Goal: Task Accomplishment & Management: Manage account settings

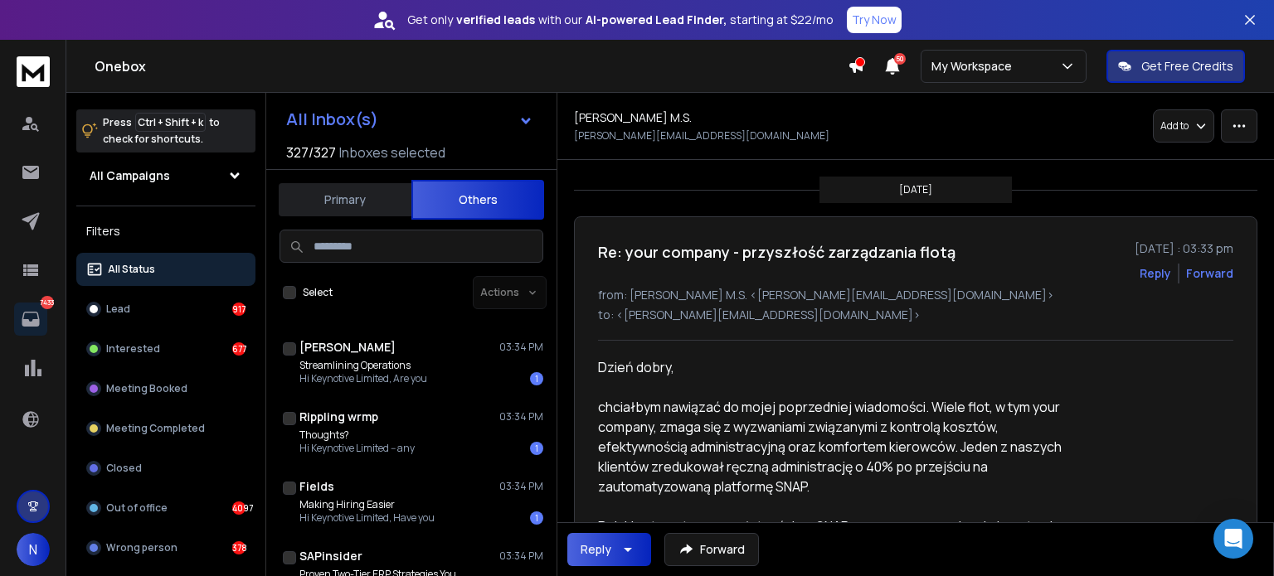
scroll to position [829, 0]
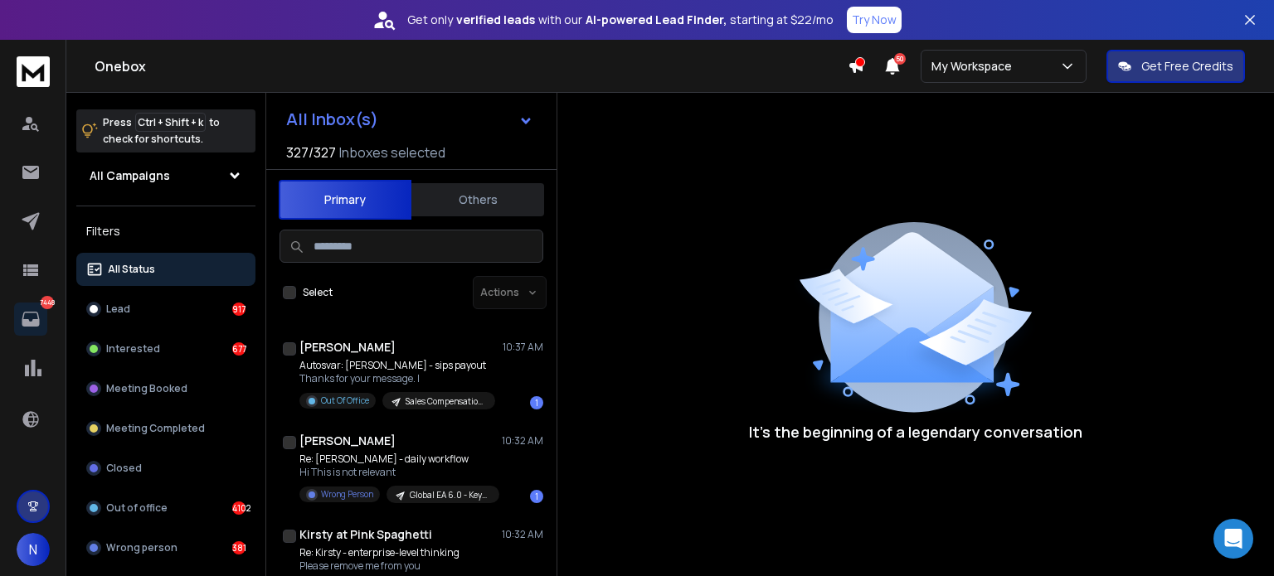
click at [471, 241] on input at bounding box center [412, 246] width 264 height 33
click at [471, 212] on button "Others" at bounding box center [477, 200] width 133 height 36
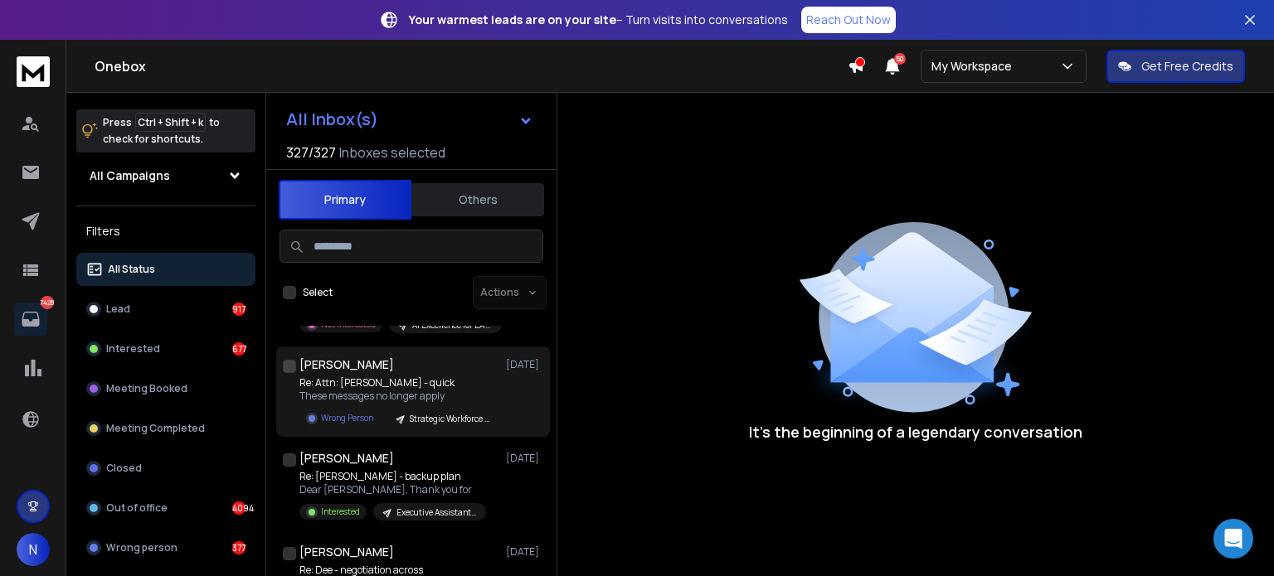
scroll to position [664, 0]
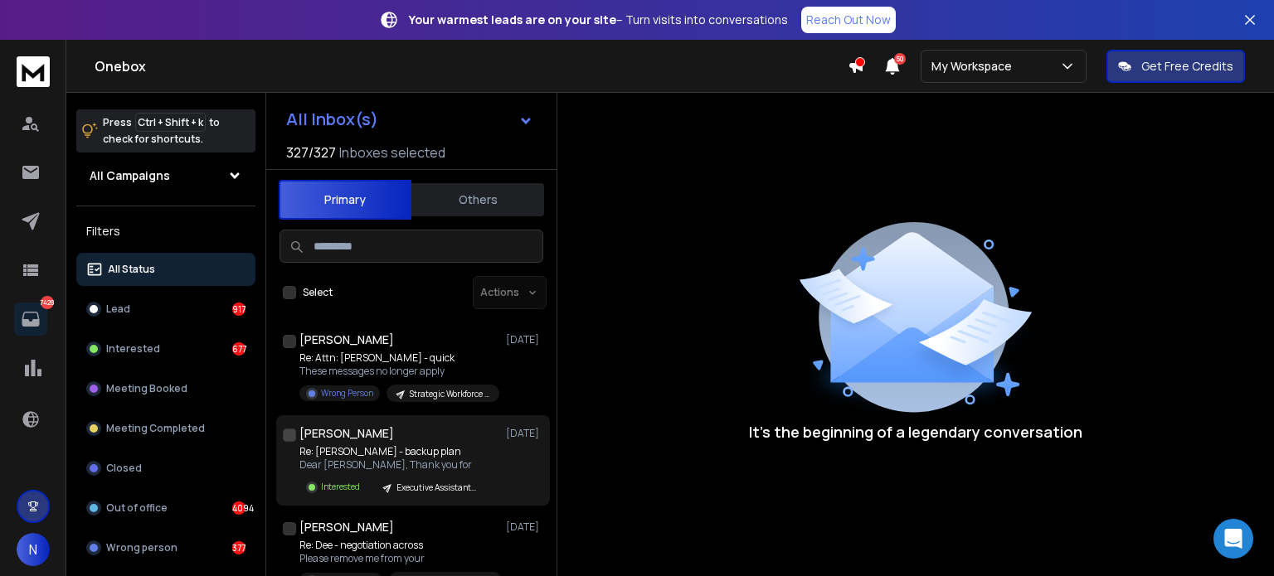
click at [451, 440] on div "Liliia Bovt [DATE]" at bounding box center [421, 434] width 244 height 17
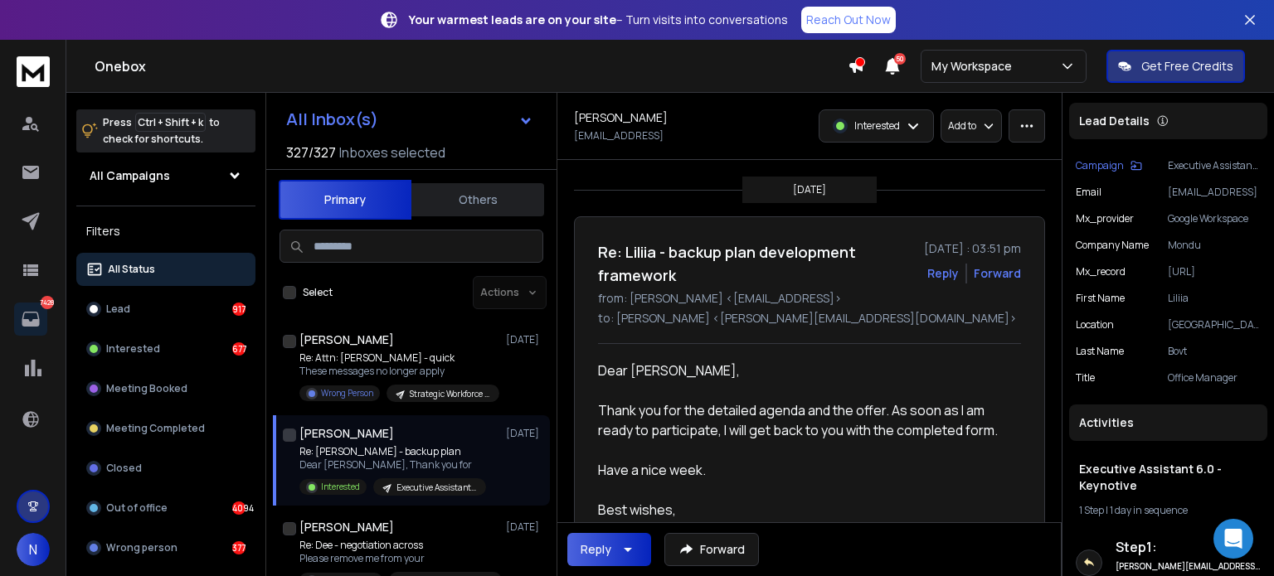
click at [479, 207] on button "Others" at bounding box center [477, 200] width 133 height 36
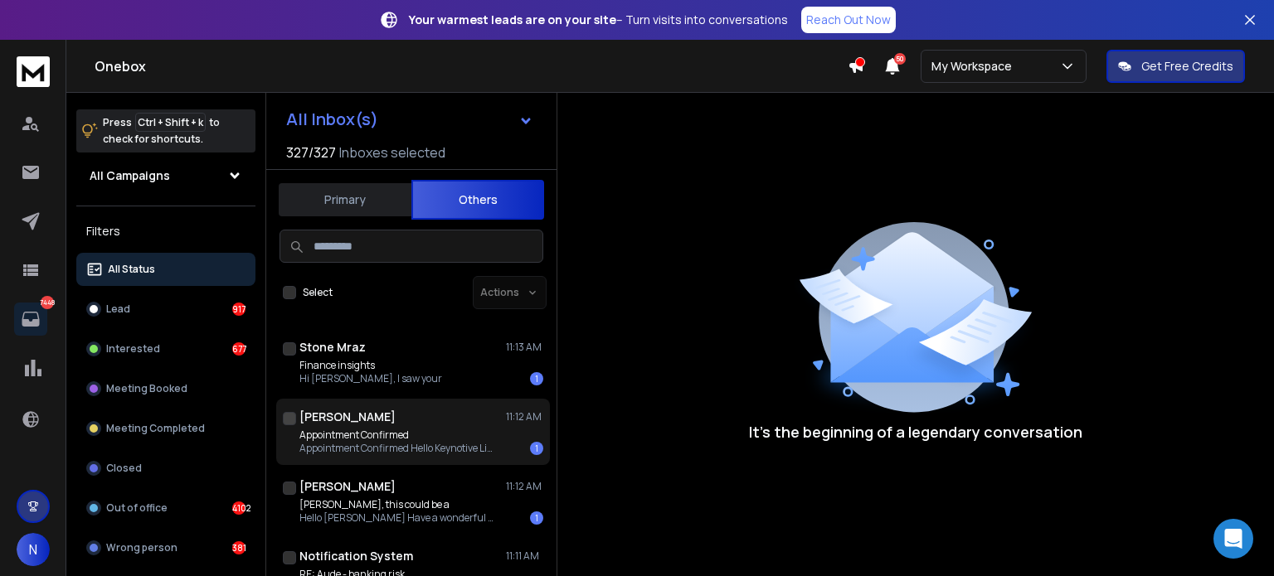
scroll to position [83, 0]
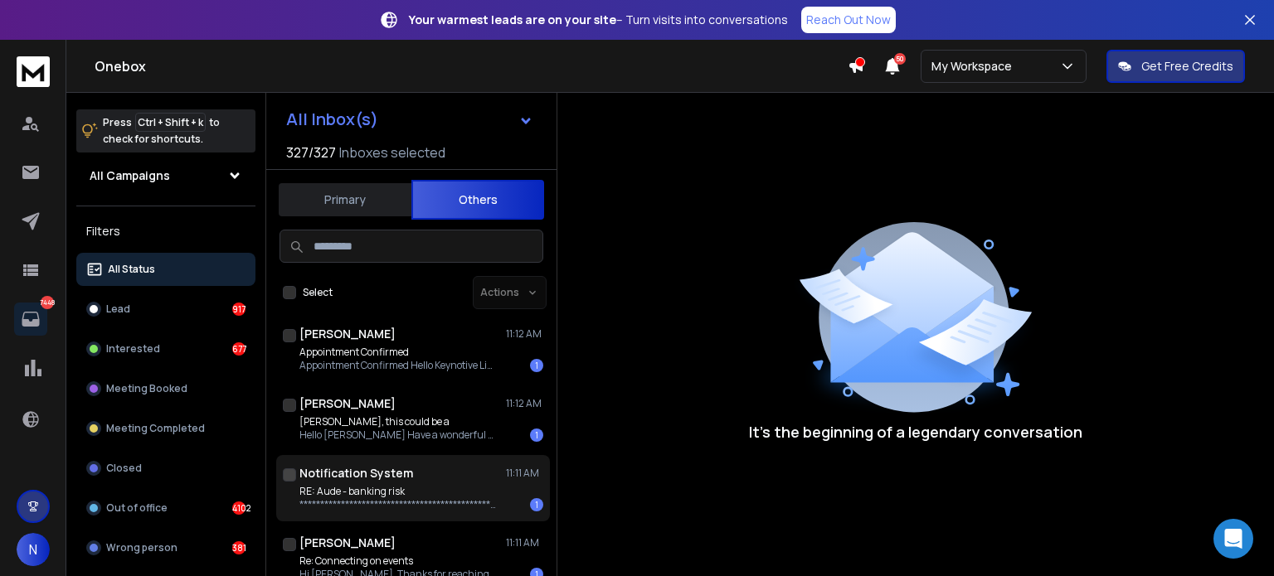
click at [439, 480] on div "Notification System 11:11 AM" at bounding box center [421, 473] width 244 height 17
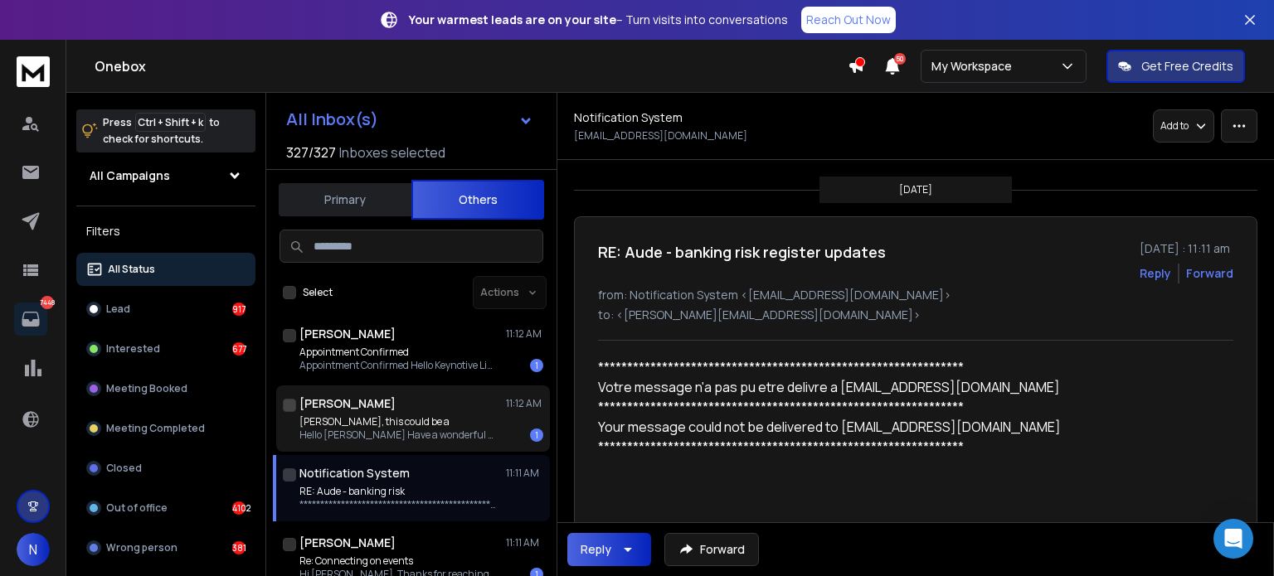
click at [439, 439] on p "Hello [PERSON_NAME] Have a wonderful day Are" at bounding box center [398, 435] width 199 height 13
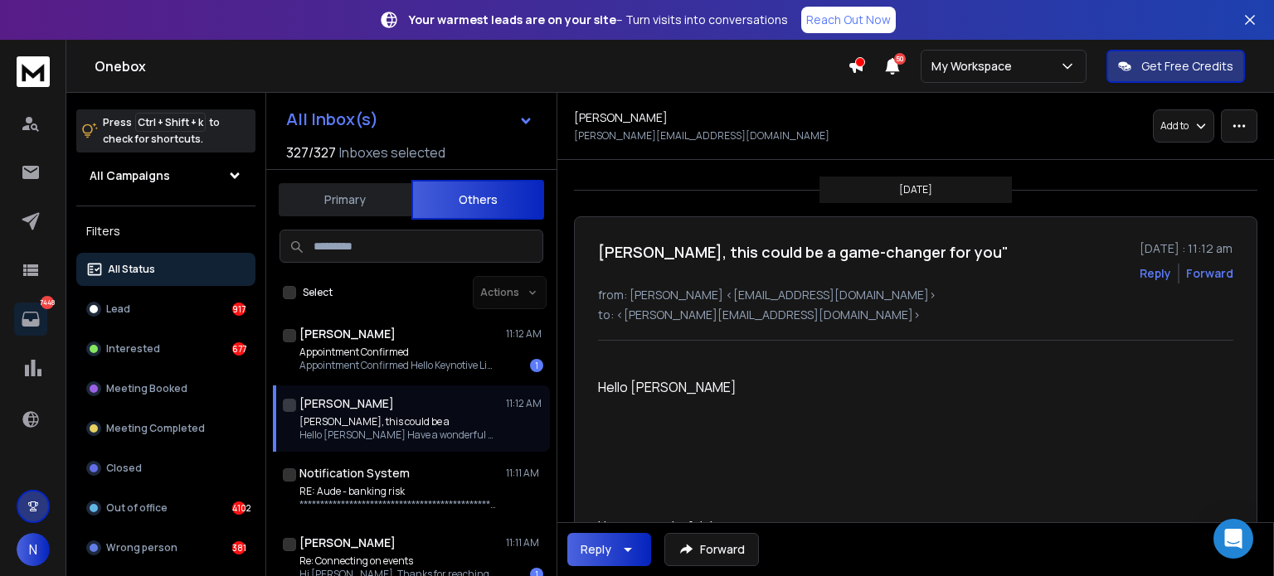
scroll to position [166, 0]
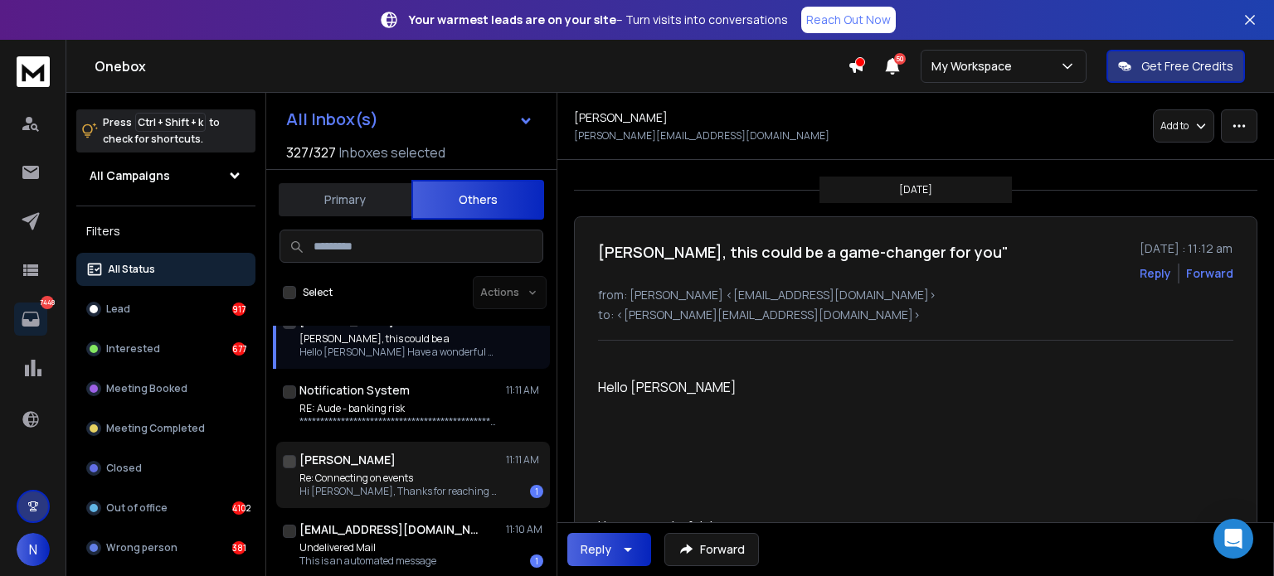
click at [433, 455] on div "[PERSON_NAME] 11:11 AM" at bounding box center [421, 460] width 244 height 17
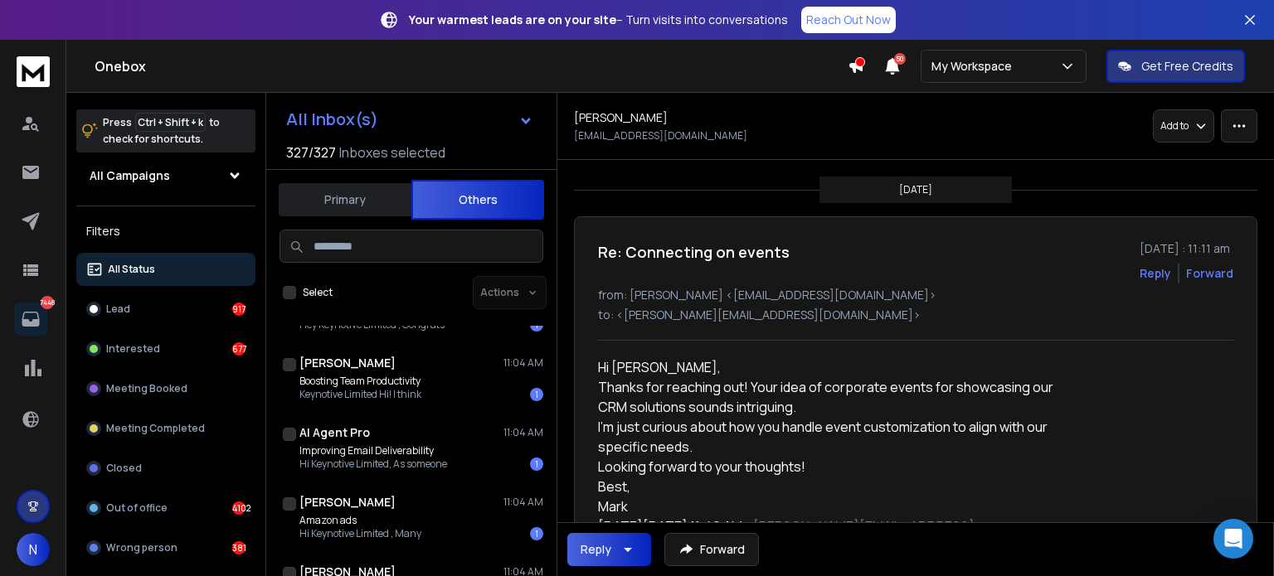
scroll to position [3069, 0]
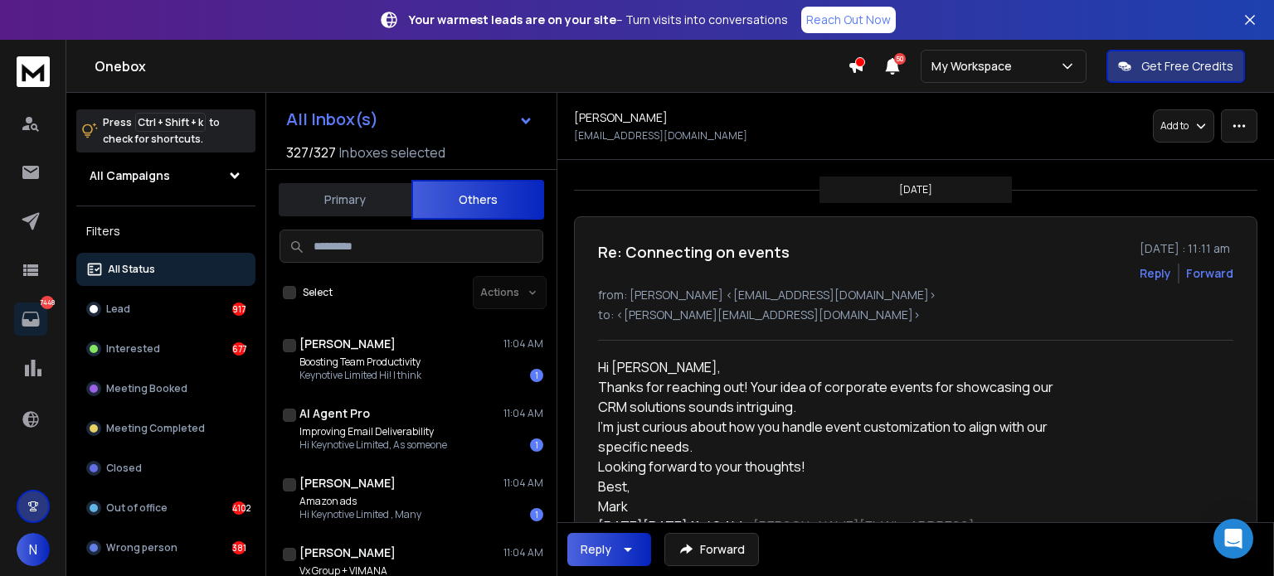
click at [426, 233] on input at bounding box center [412, 246] width 264 height 33
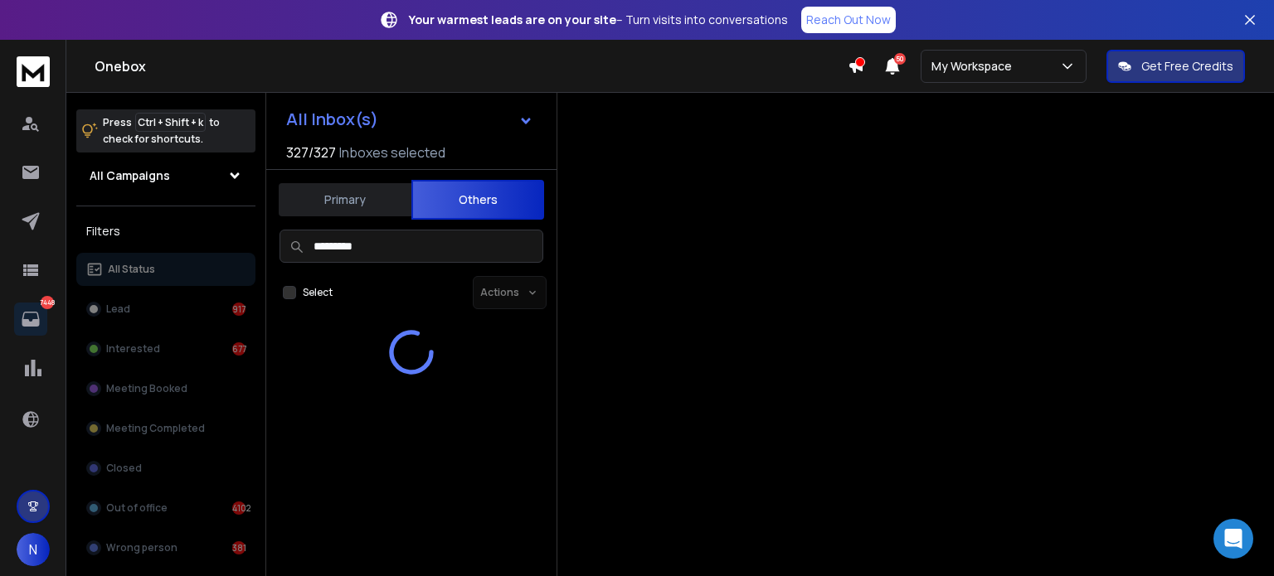
scroll to position [0, 0]
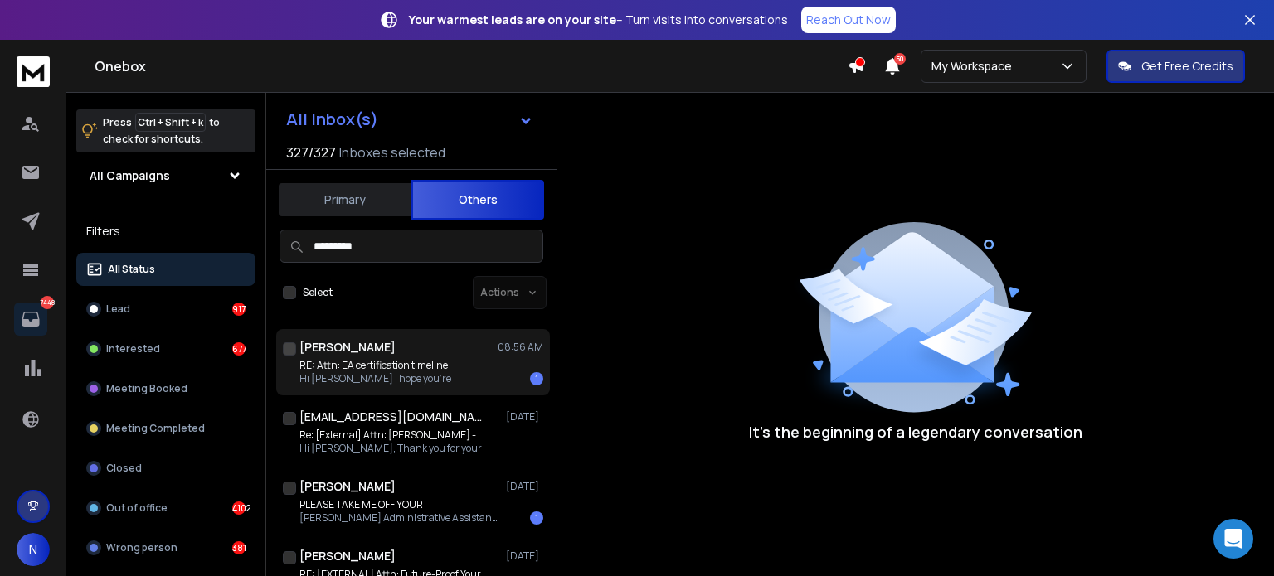
click at [437, 393] on div "[PERSON_NAME] 08:56 AM RE: Attn: EA certification timeline Hi [PERSON_NAME] I h…" at bounding box center [413, 362] width 274 height 66
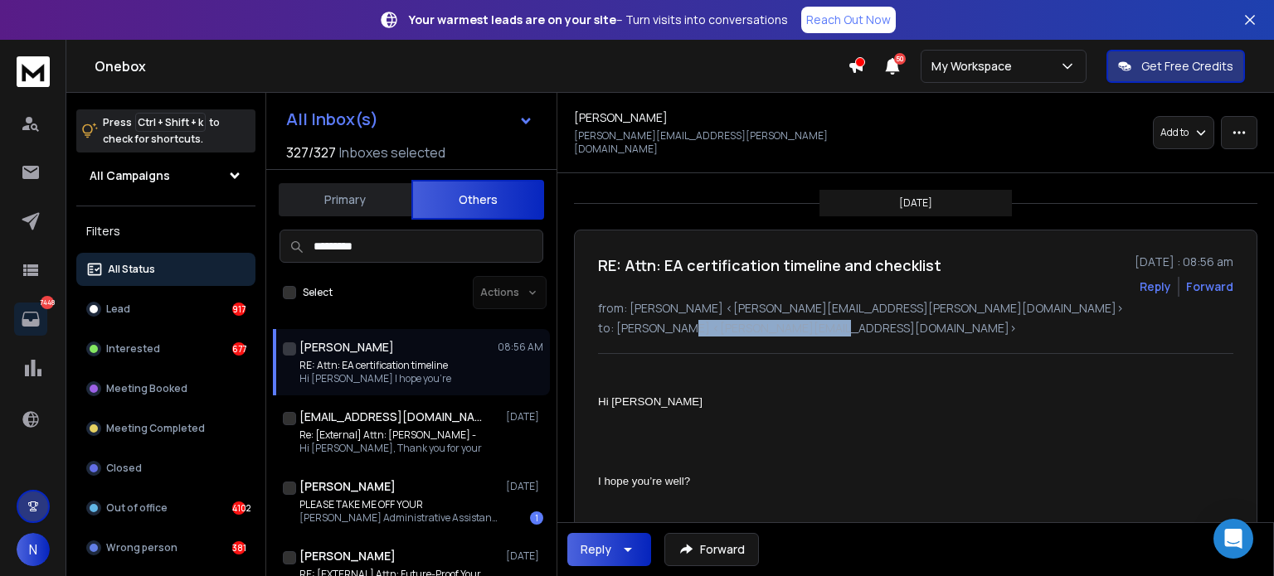
drag, startPoint x: 814, startPoint y: 312, endPoint x: 677, endPoint y: 314, distance: 136.9
click at [677, 320] on p "to: [PERSON_NAME] <[PERSON_NAME][EMAIL_ADDRESS][DOMAIN_NAME]>" at bounding box center [915, 328] width 635 height 17
copy p "[PERSON_NAME][EMAIL_ADDRESS][DOMAIN_NAME]"
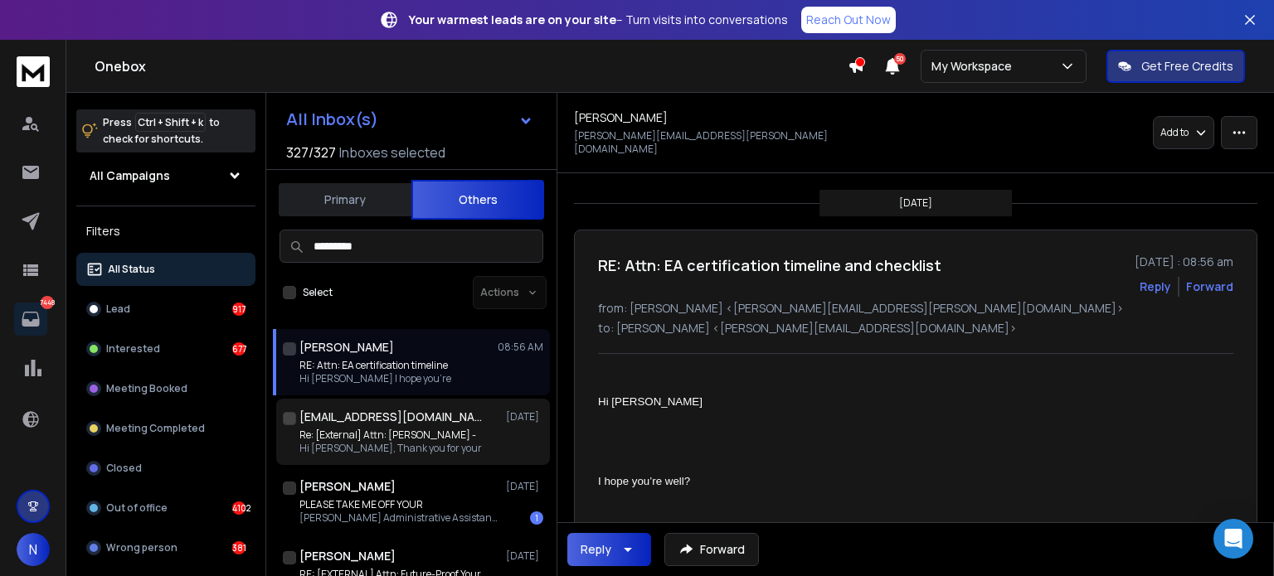
click at [474, 414] on div "[EMAIL_ADDRESS][DOMAIN_NAME] [DATE]" at bounding box center [421, 417] width 244 height 17
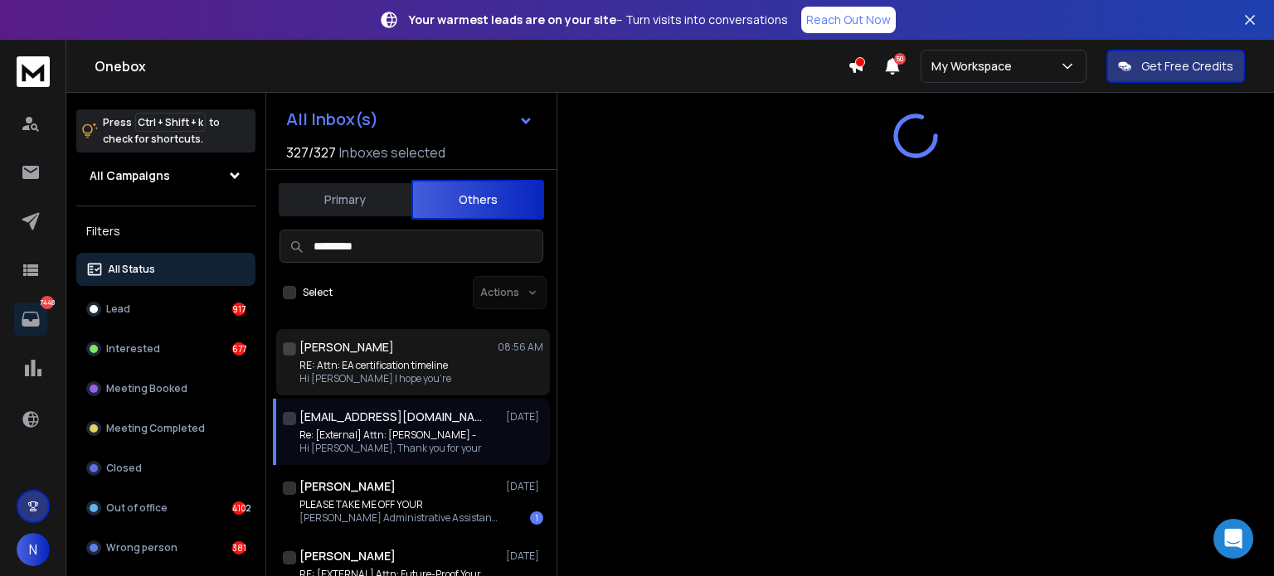
click at [473, 359] on div "RE: Attn: EA certification timeline Hi [PERSON_NAME] I hope you're" at bounding box center [421, 372] width 244 height 27
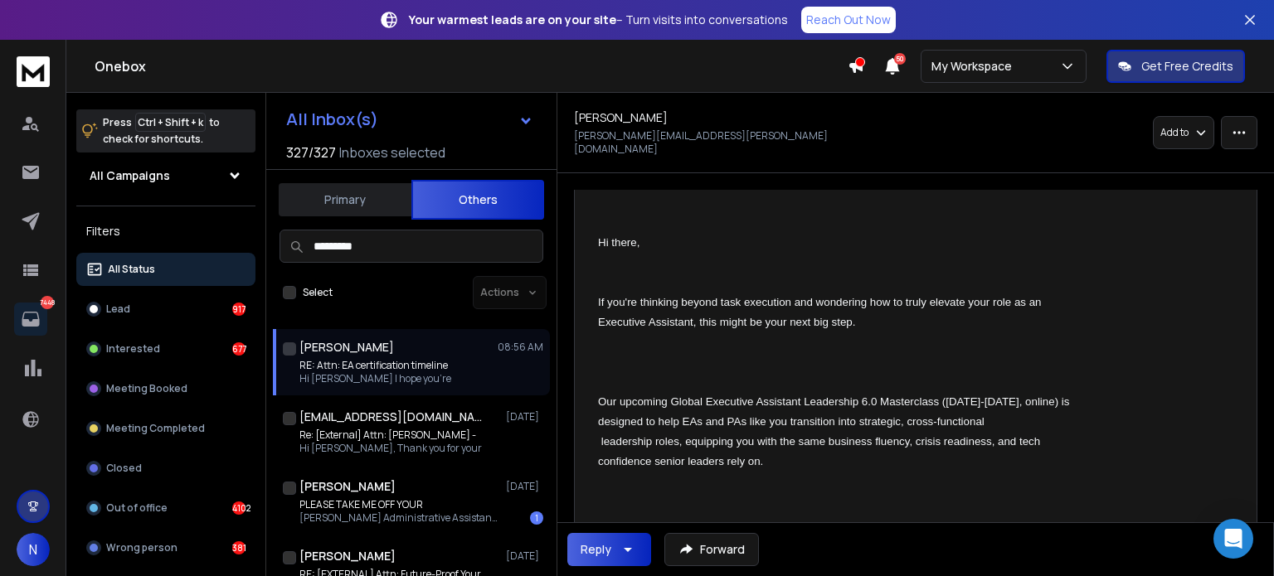
scroll to position [2405, 0]
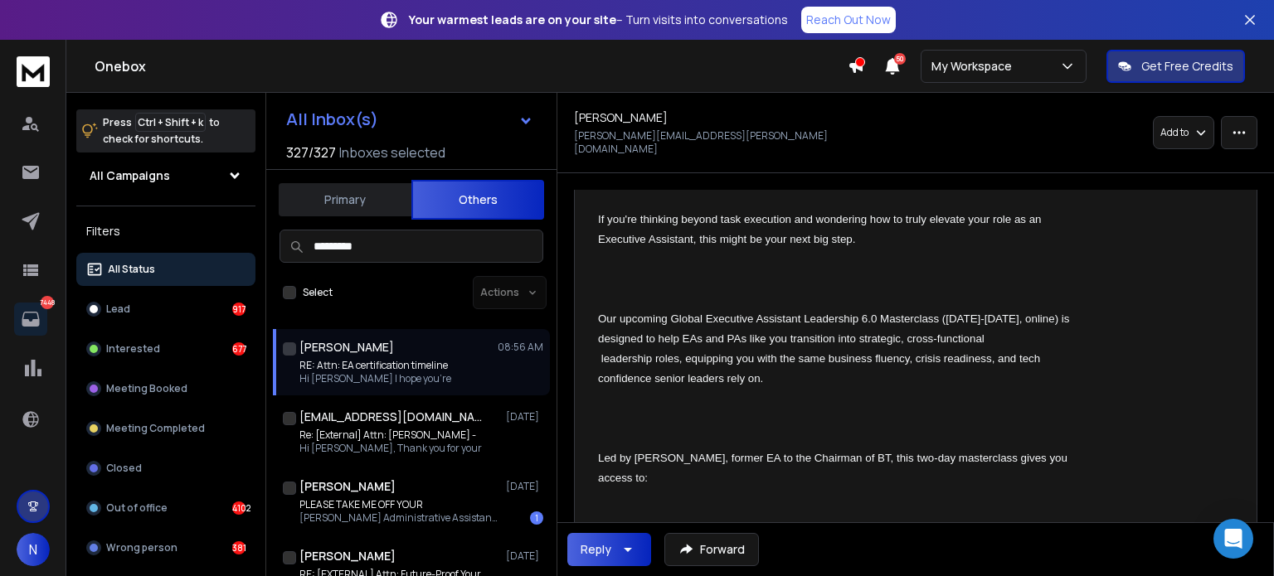
click at [404, 241] on input "*********" at bounding box center [412, 246] width 264 height 33
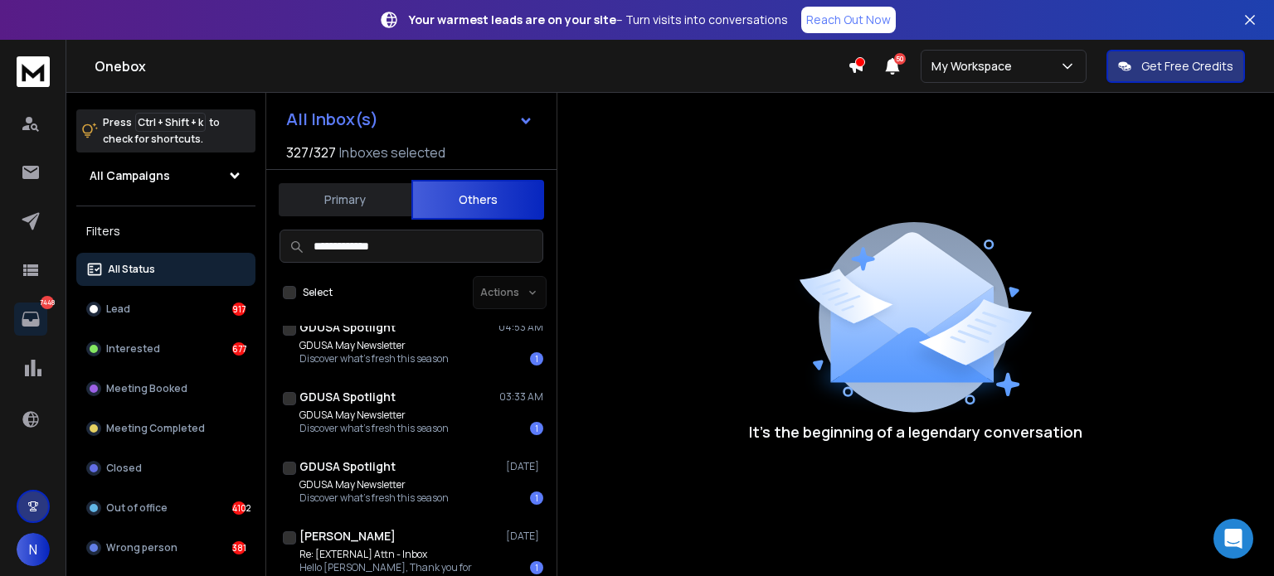
scroll to position [581, 0]
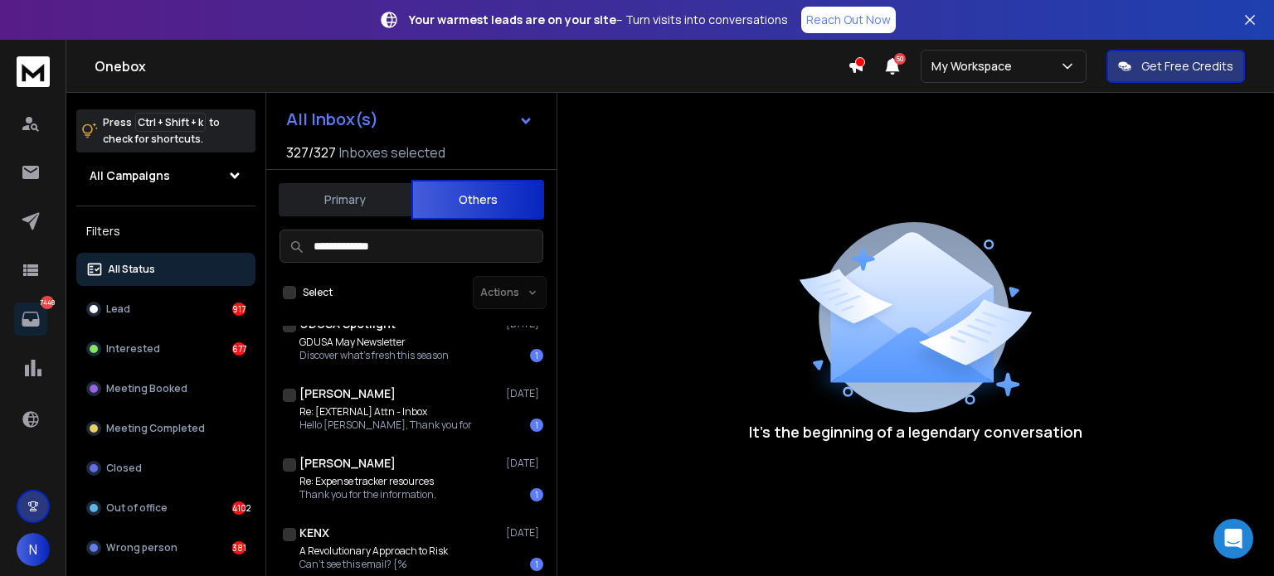
type input "**********"
click at [425, 447] on div "[PERSON_NAME] [DATE] Re: Expense tracker resources Thank you for the informatio…" at bounding box center [413, 478] width 274 height 66
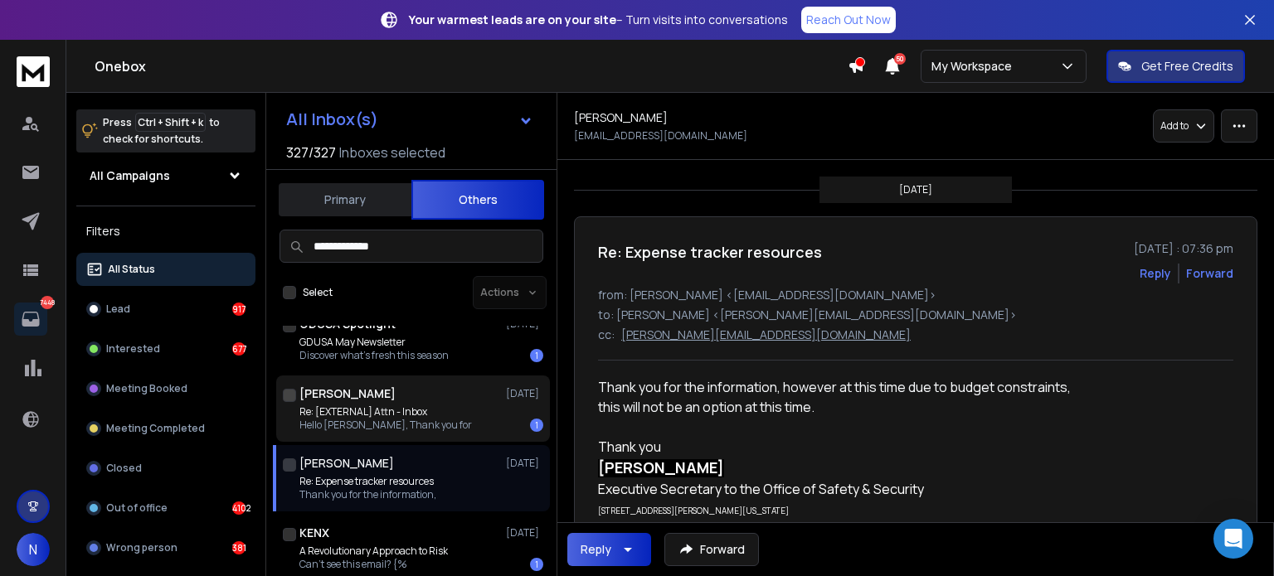
click at [428, 427] on div "Re: [EXTERNAL] Attn - Inbox Hello [PERSON_NAME], Thank you for 1" at bounding box center [421, 419] width 244 height 27
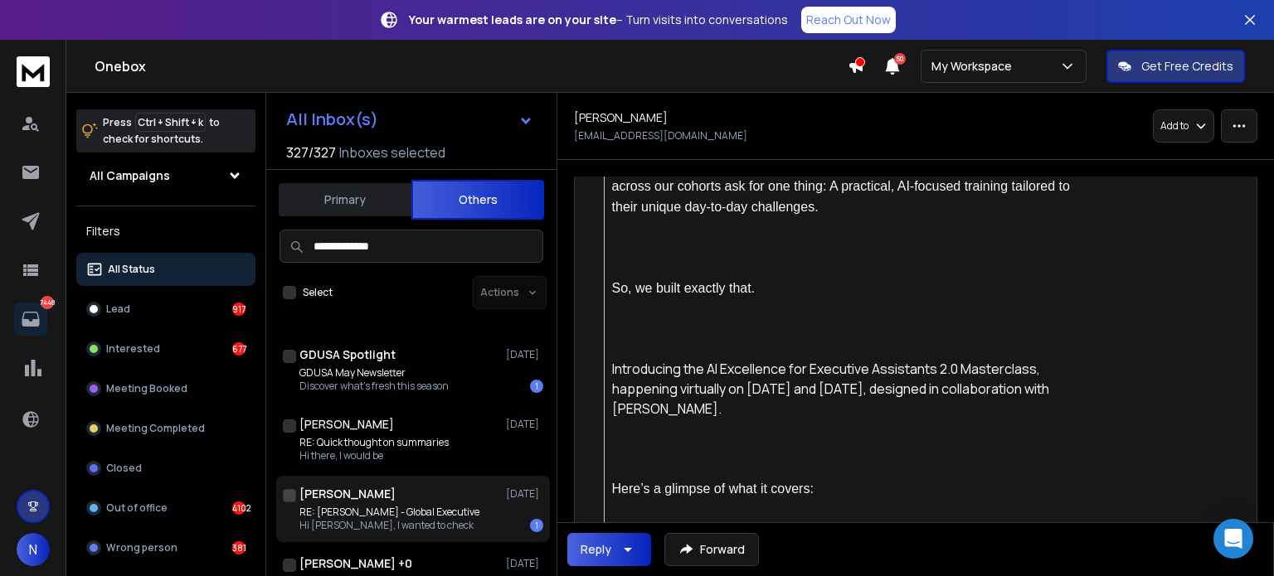
scroll to position [995, 0]
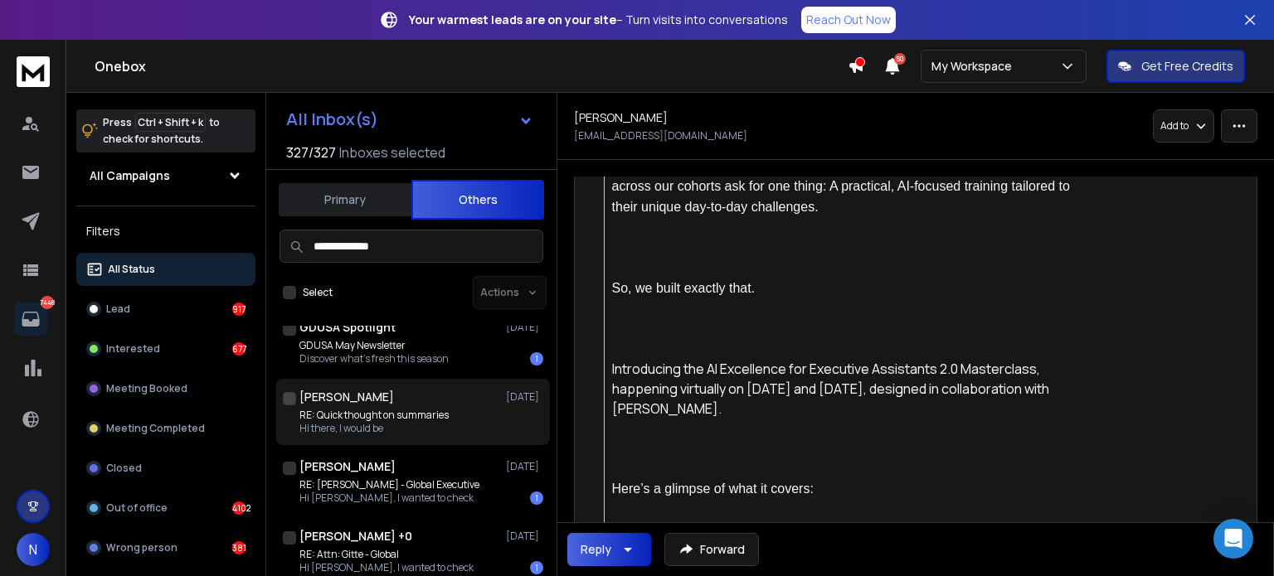
click at [440, 416] on p "RE: Quick thought on summaries" at bounding box center [373, 415] width 149 height 13
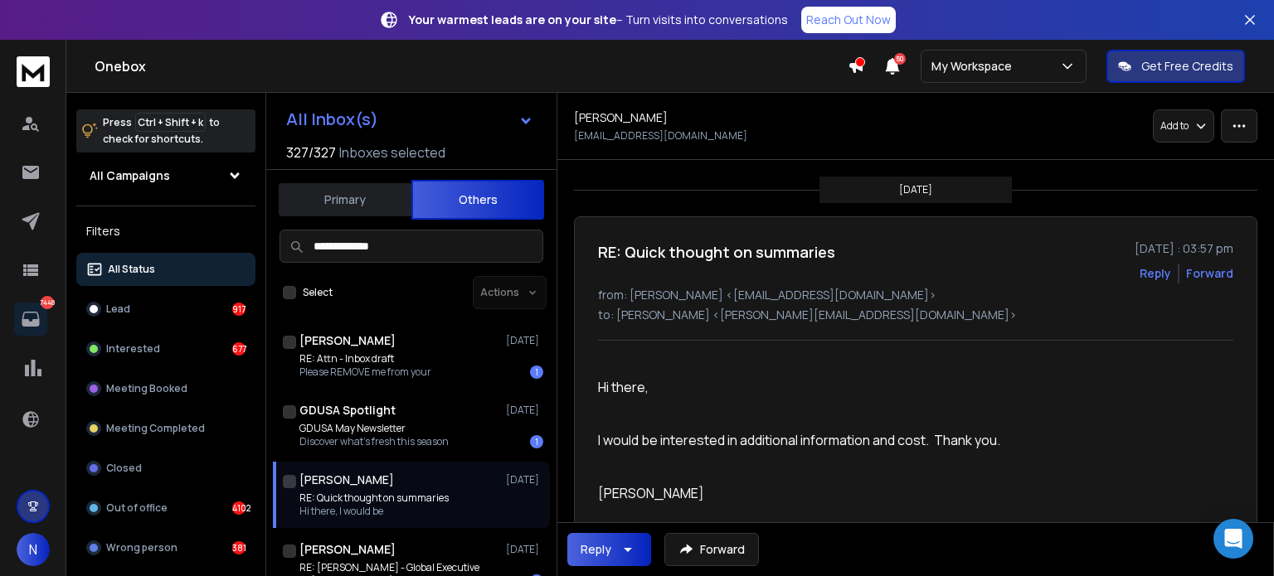
scroll to position [829, 0]
